Goal: Task Accomplishment & Management: Use online tool/utility

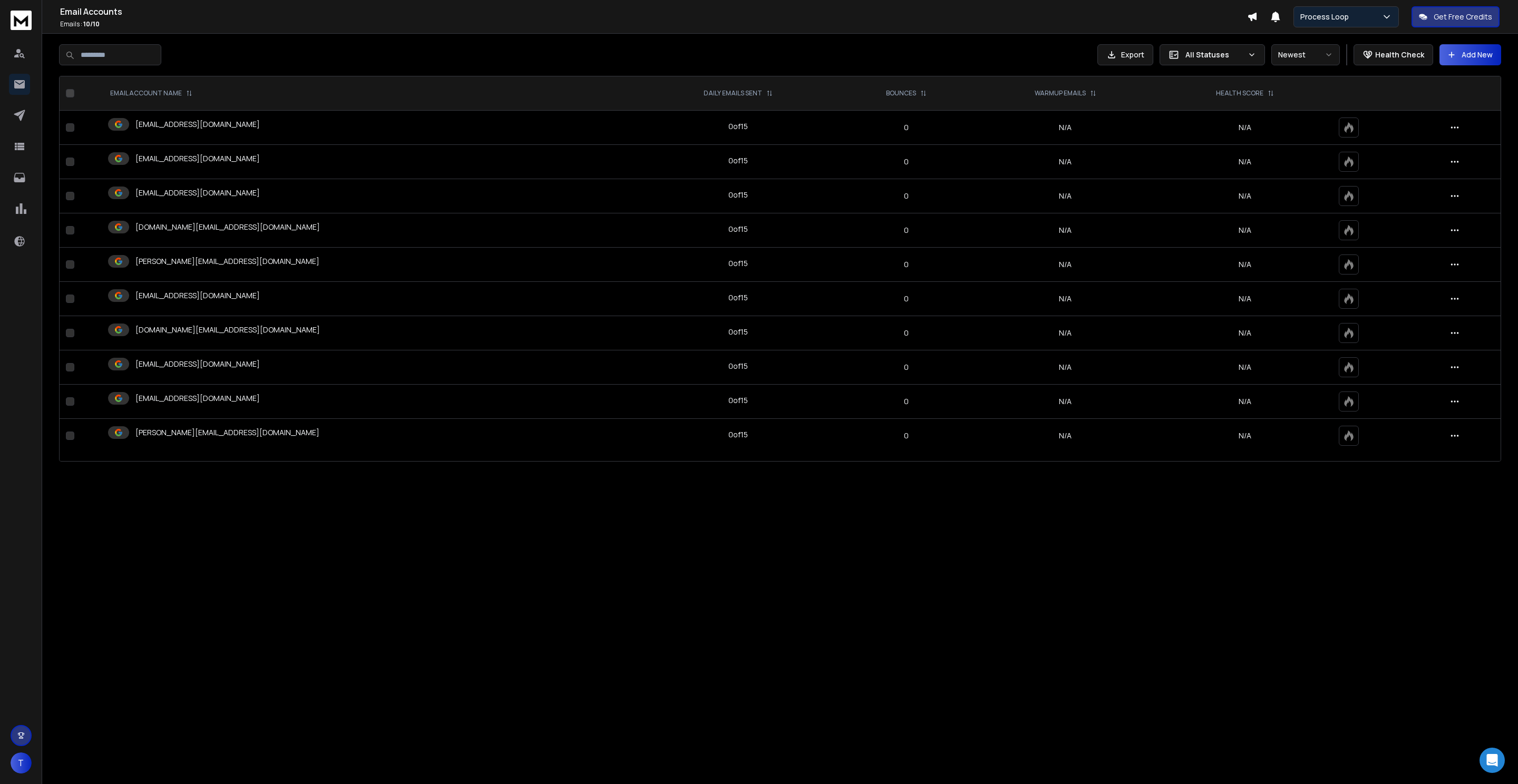
click at [1321, 12] on p "Process Loop" at bounding box center [1327, 16] width 53 height 11
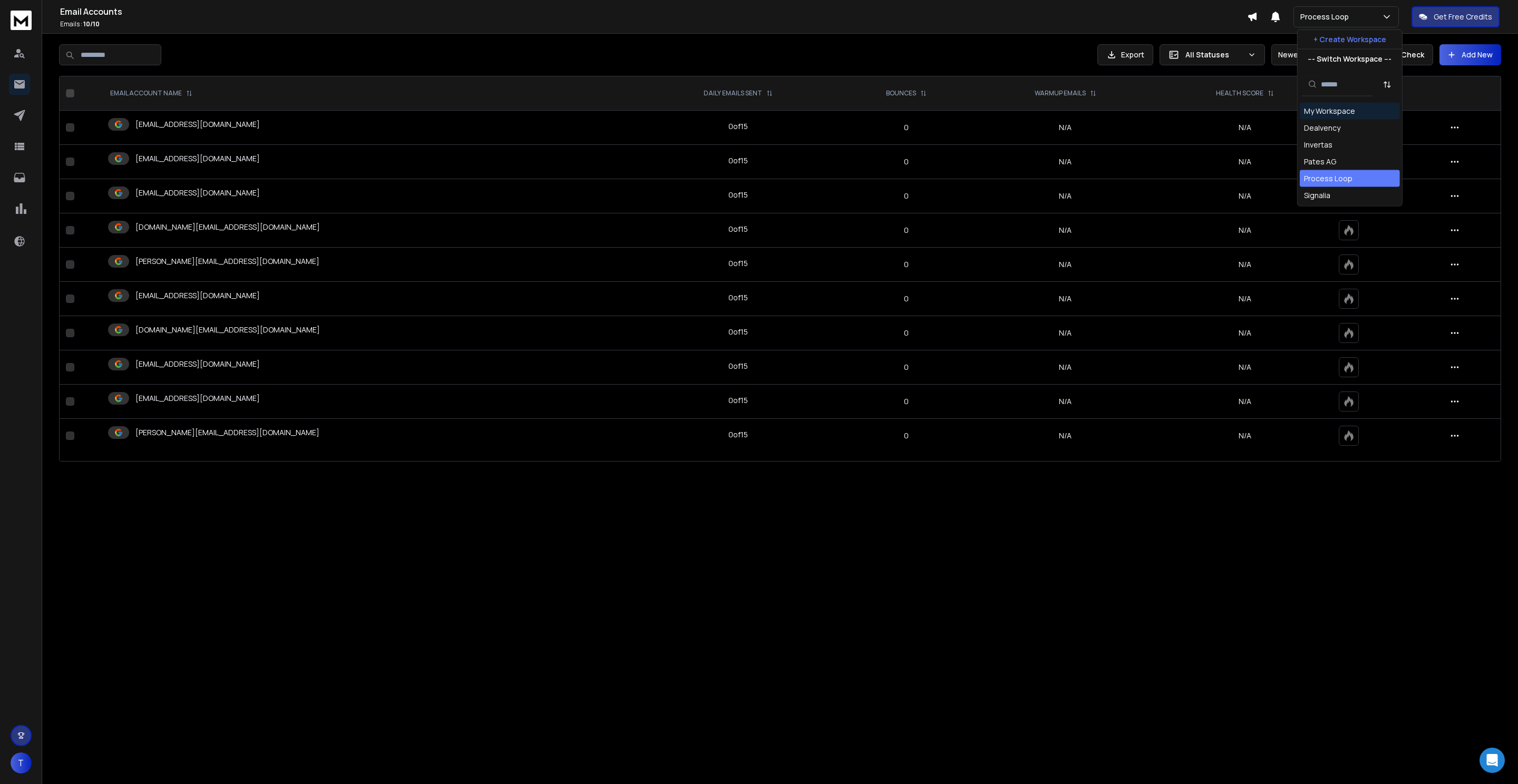
click at [1318, 114] on div "My Workspace" at bounding box center [1329, 111] width 51 height 11
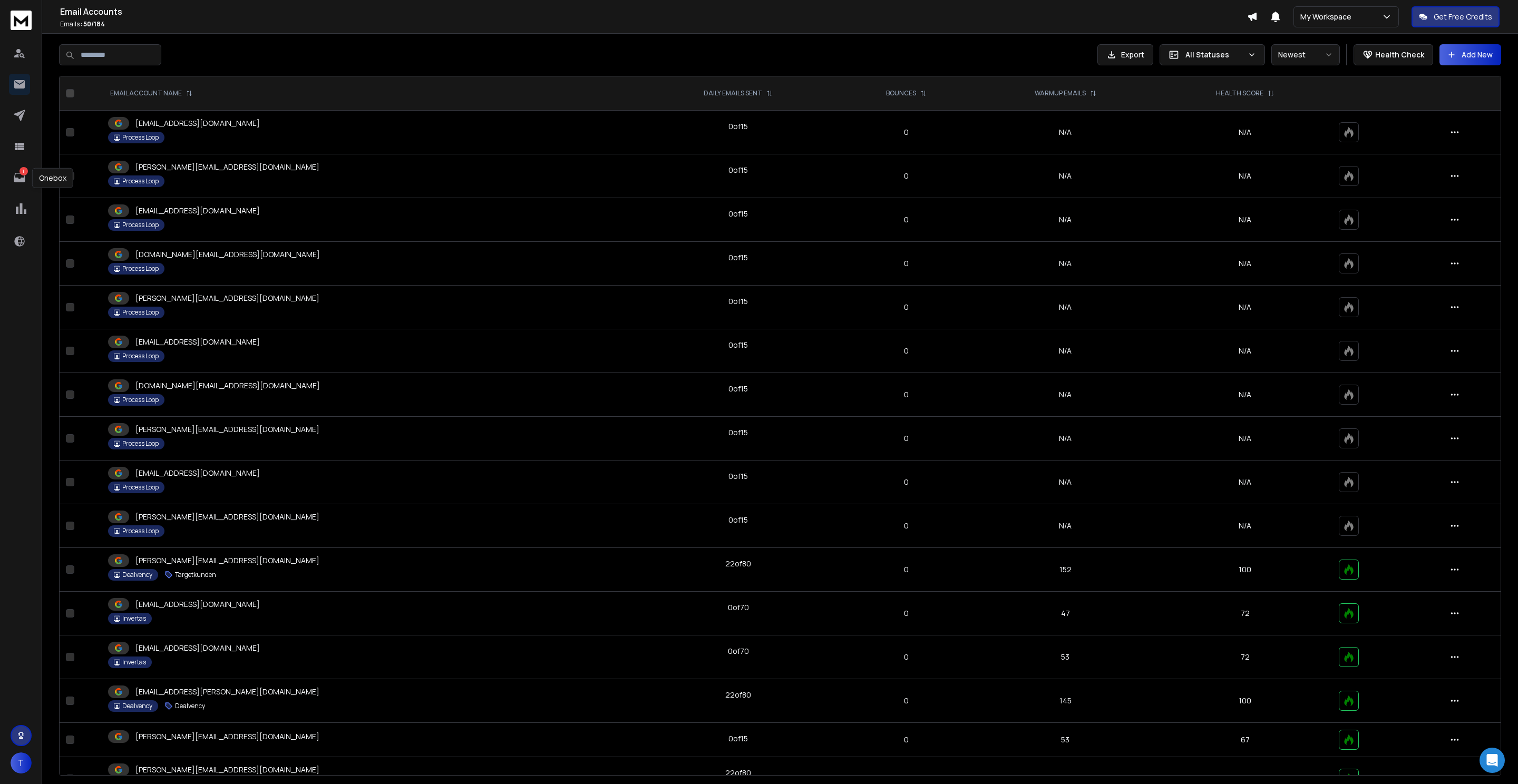
click at [7, 176] on div "1 T" at bounding box center [21, 392] width 42 height 784
click at [16, 176] on icon at bounding box center [20, 178] width 13 height 13
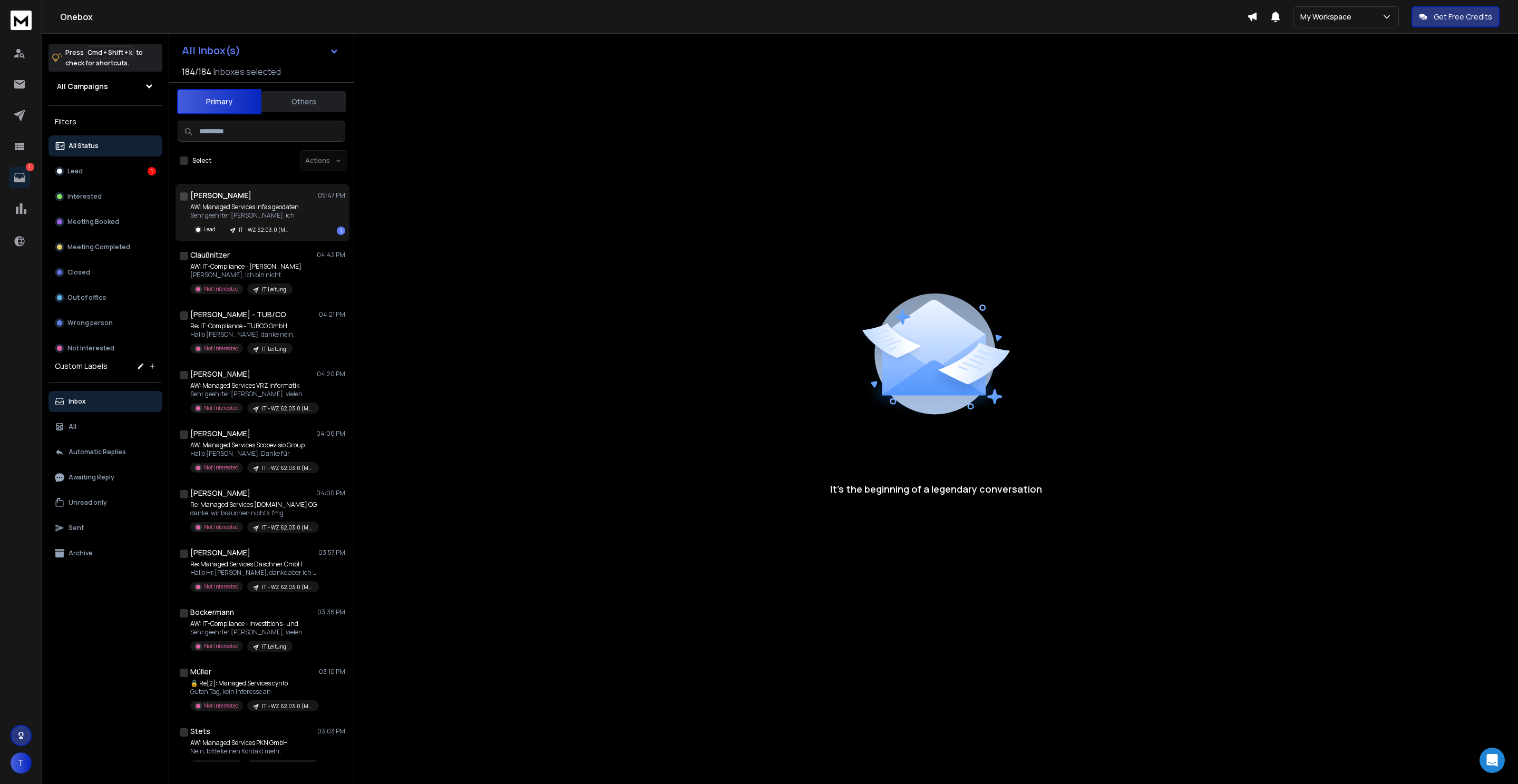
click at [338, 217] on div "AW: Managed Services infas geodaten Sehr geehrter Herr Schomburg, ich Lead IT -…" at bounding box center [268, 219] width 155 height 32
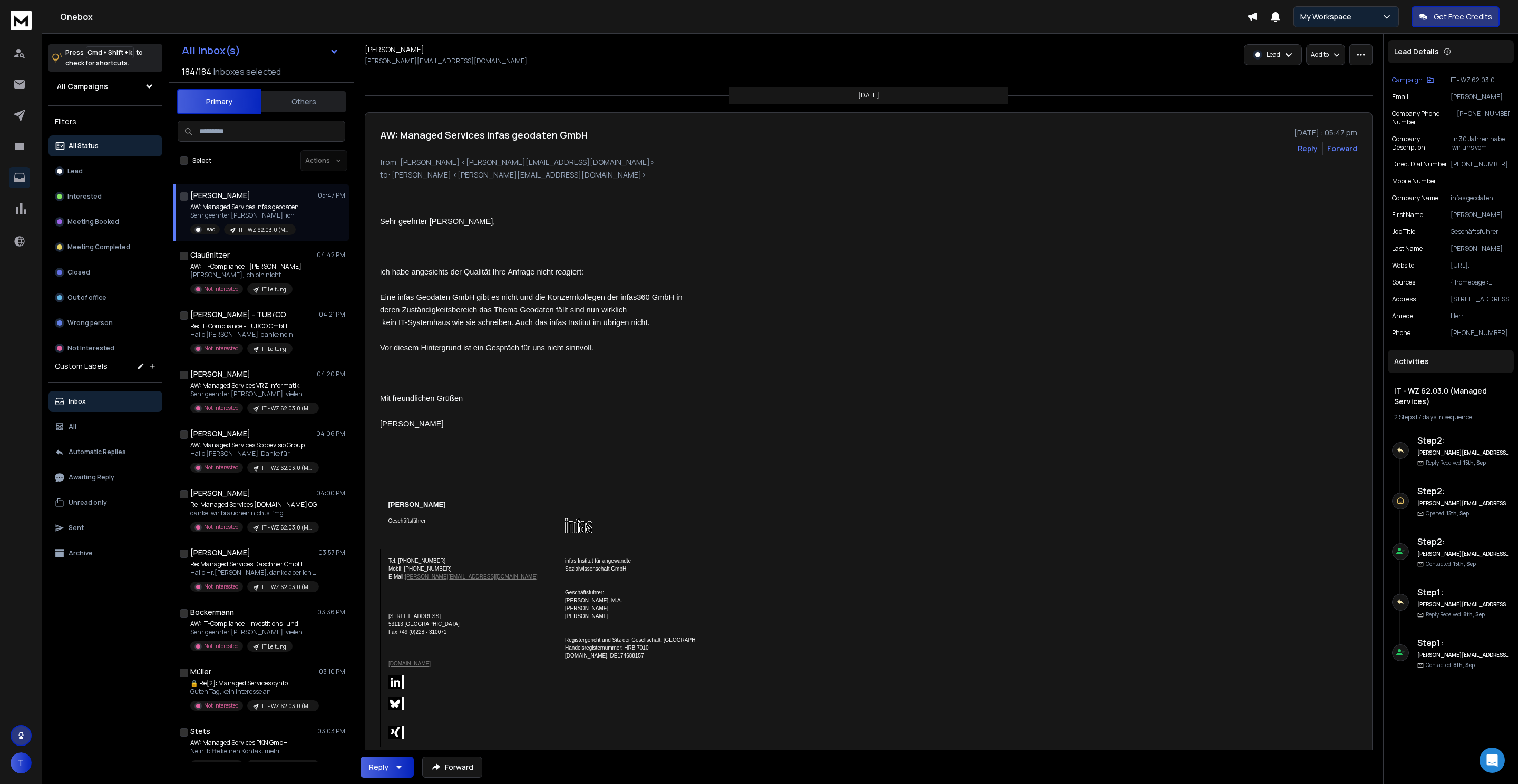
click at [1327, 19] on p "My Workspace" at bounding box center [1328, 16] width 56 height 11
click at [1285, 47] on div "Lead" at bounding box center [1273, 55] width 57 height 20
click at [1278, 193] on p "Not Interested" at bounding box center [1291, 196] width 53 height 11
